Goal: Task Accomplishment & Management: Complete application form

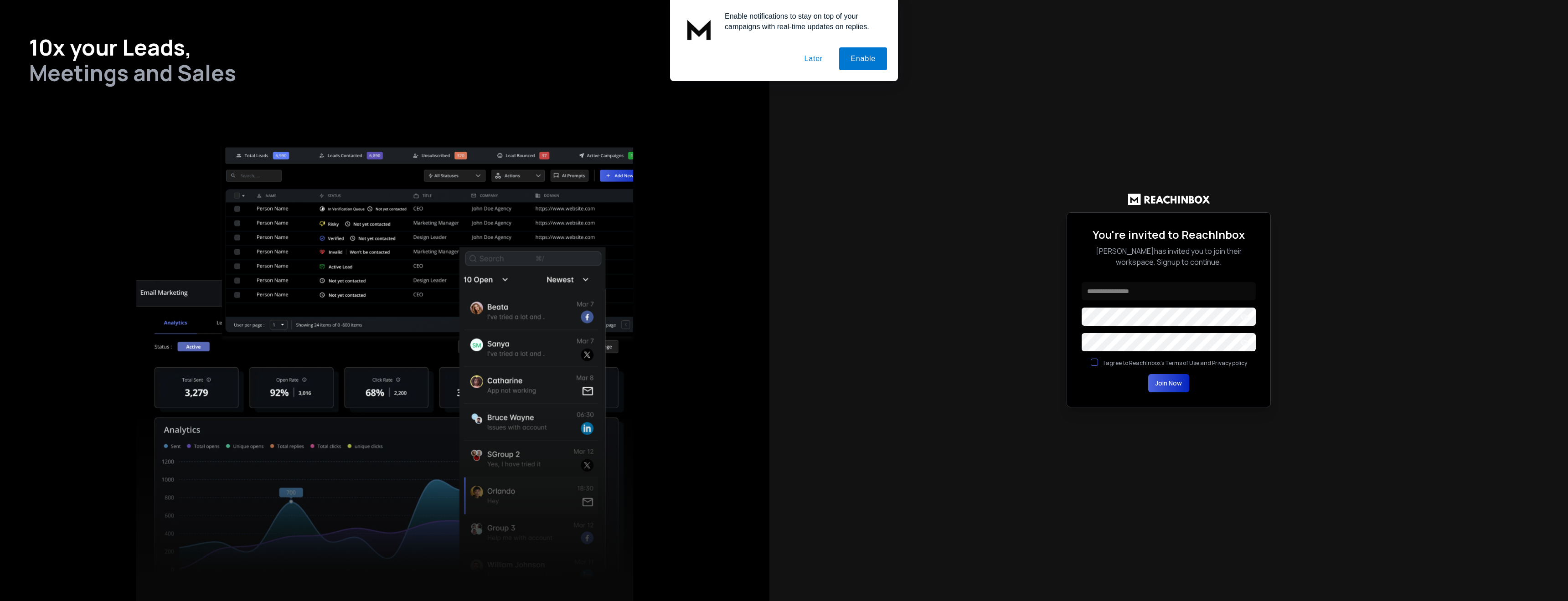
click at [818, 56] on button "Later" at bounding box center [813, 58] width 41 height 23
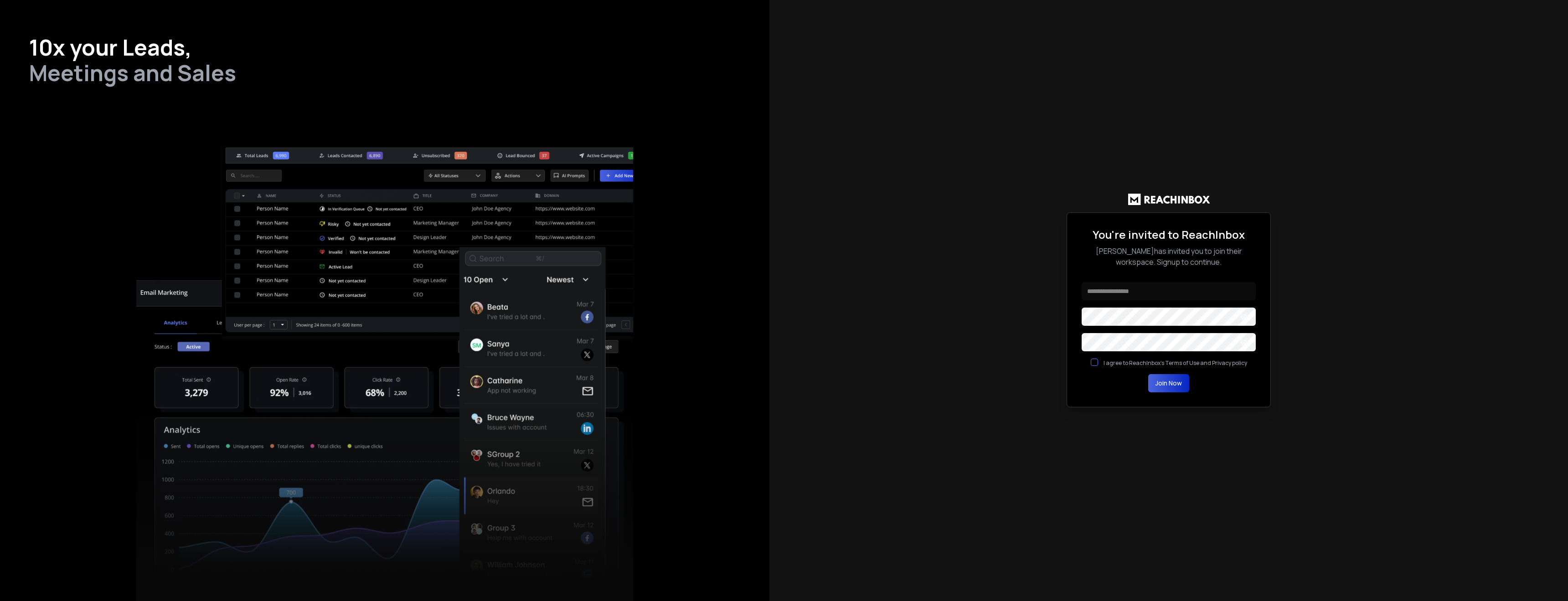
click at [1031, 327] on div "**********" at bounding box center [1169, 300] width 799 height 601
click at [1148, 374] on button "Join Now" at bounding box center [1169, 383] width 41 height 19
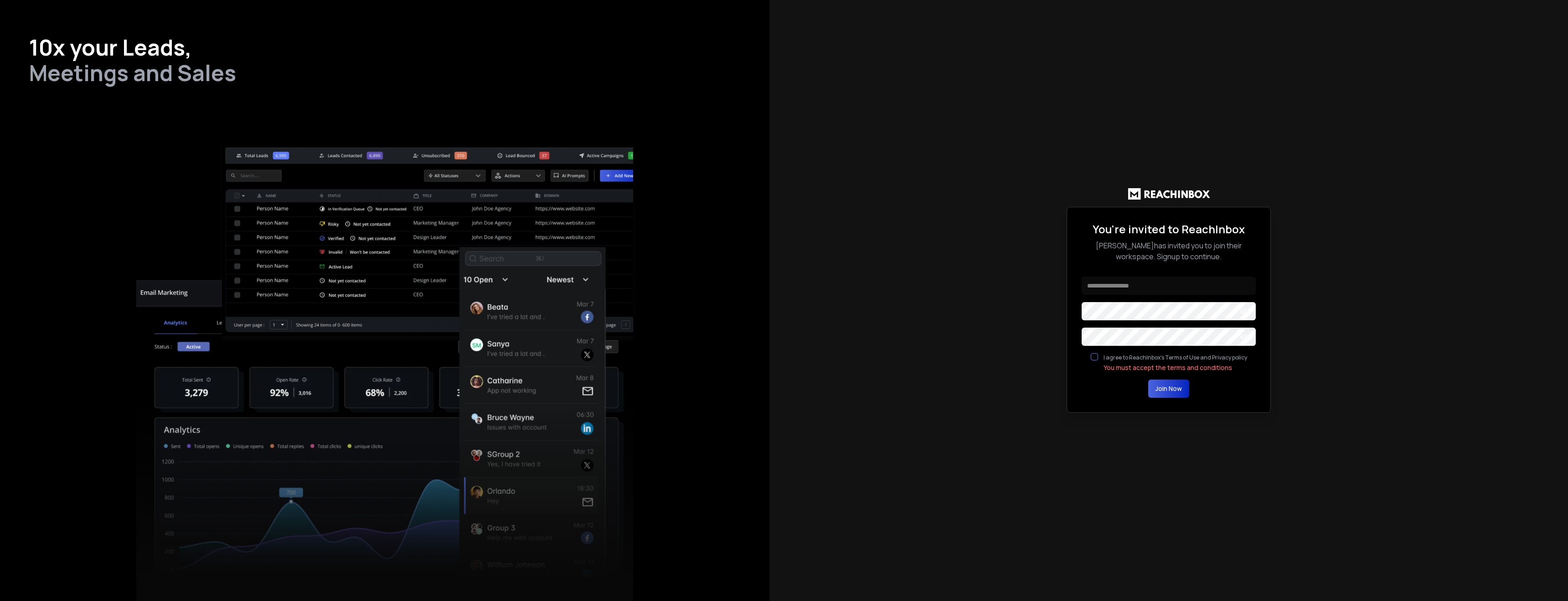
click at [1094, 357] on button "I agree to ReachInbox's Terms of Use and Privacy policy" at bounding box center [1094, 357] width 7 height 7
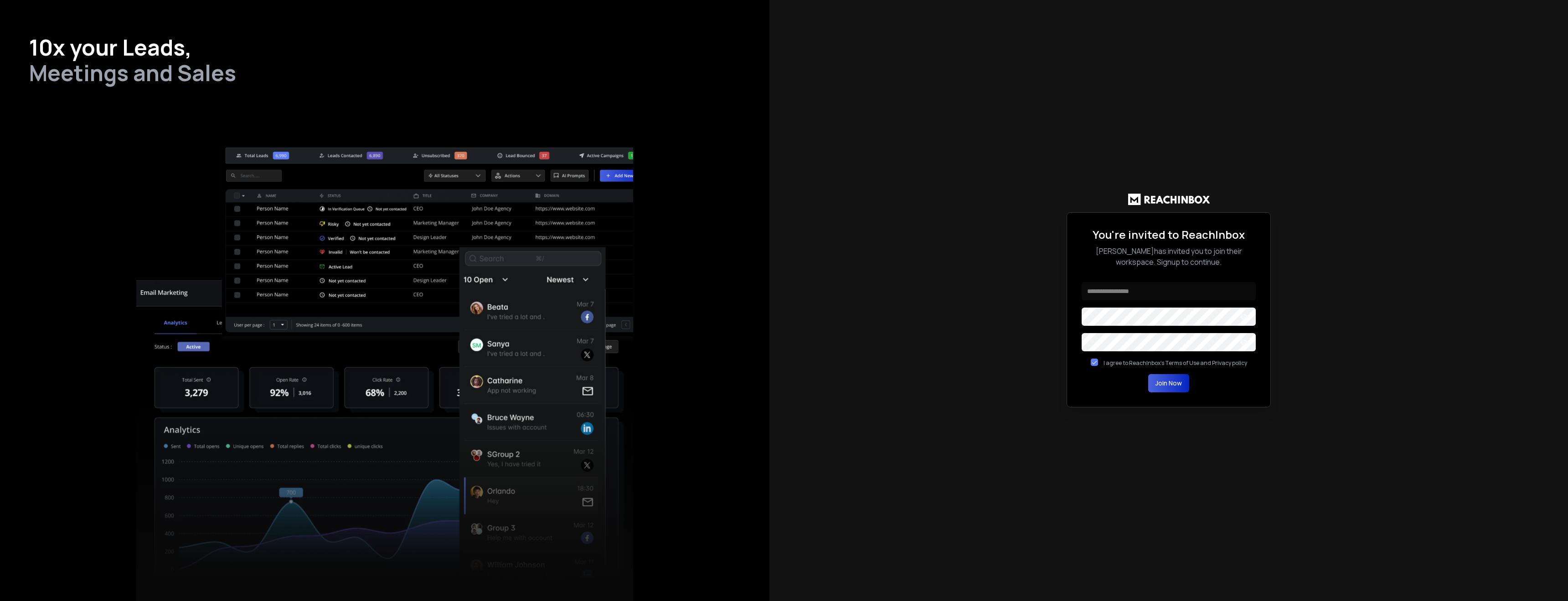
drag, startPoint x: 1163, startPoint y: 377, endPoint x: 1321, endPoint y: 367, distance: 158.3
click at [1163, 377] on button "Join Now" at bounding box center [1169, 383] width 41 height 19
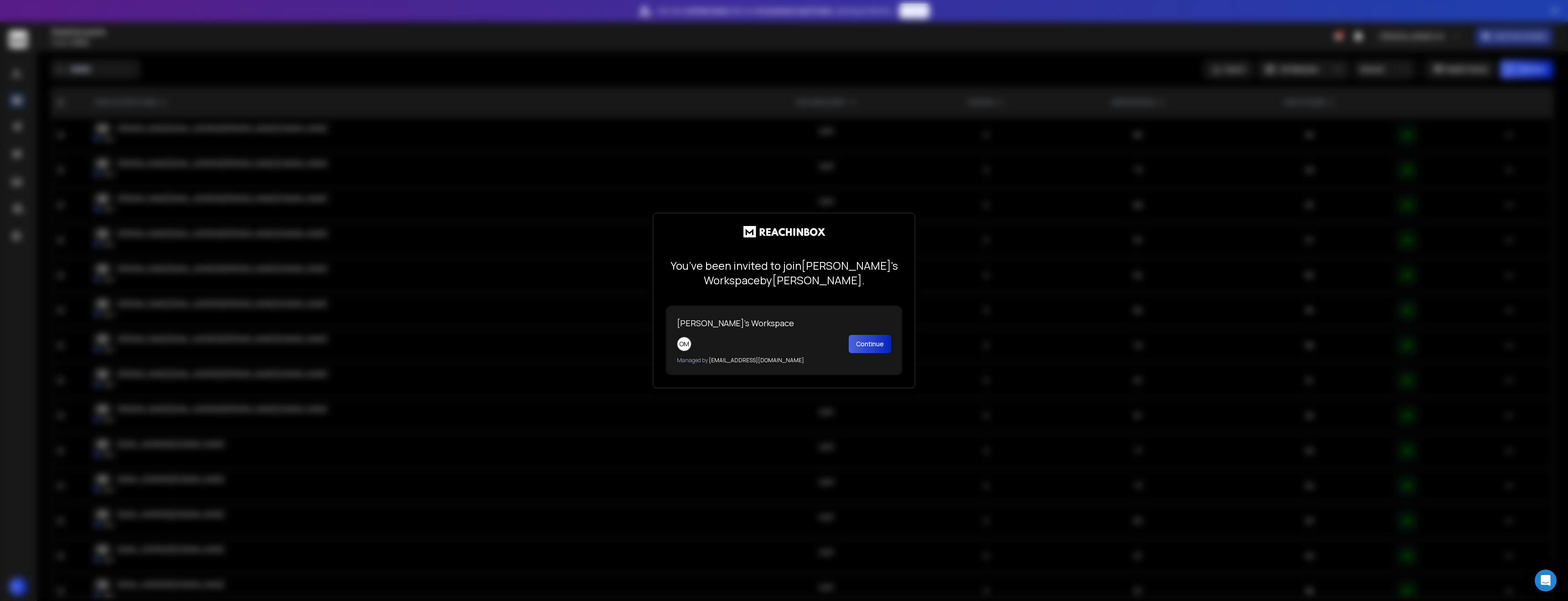
click at [864, 349] on button "Continue" at bounding box center [870, 344] width 43 height 19
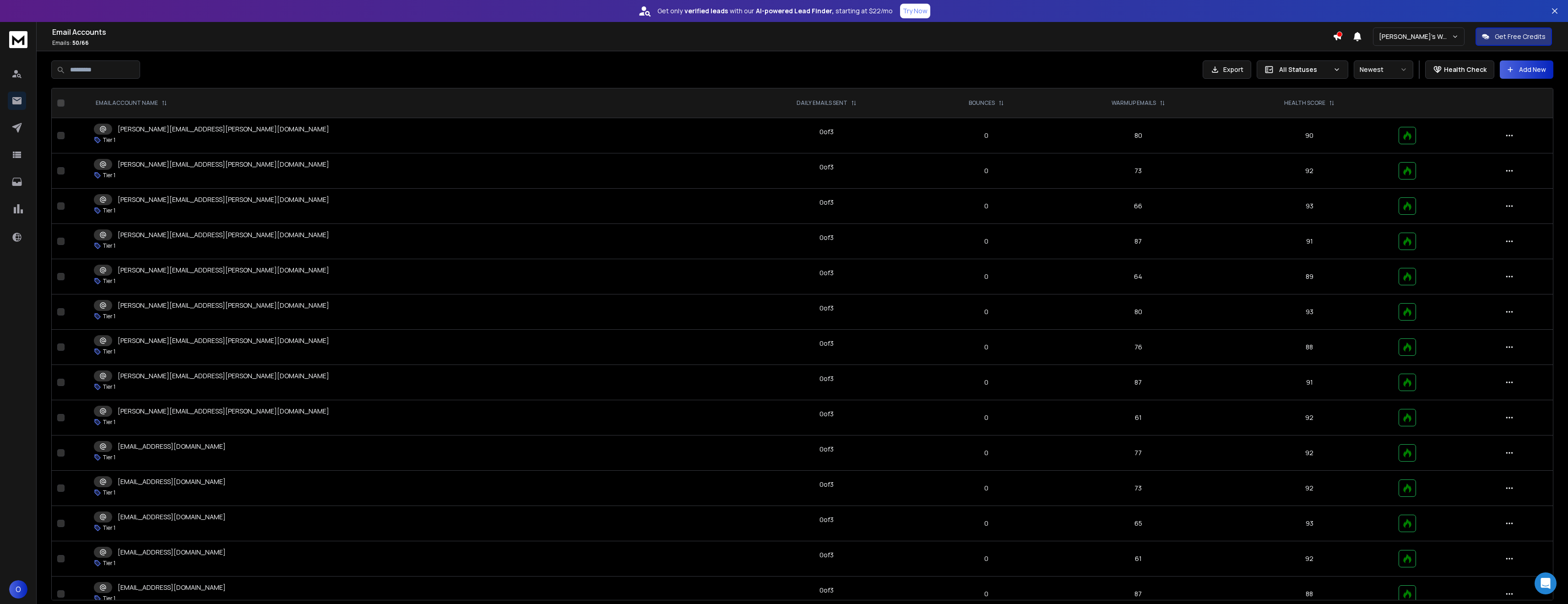
scroll to position [35, 0]
click at [34, 129] on div "Campaigns" at bounding box center [51, 128] width 47 height 18
click at [26, 131] on div at bounding box center [18, 128] width 21 height 21
click at [16, 127] on icon at bounding box center [17, 128] width 9 height 9
